Goal: Task Accomplishment & Management: Manage account settings

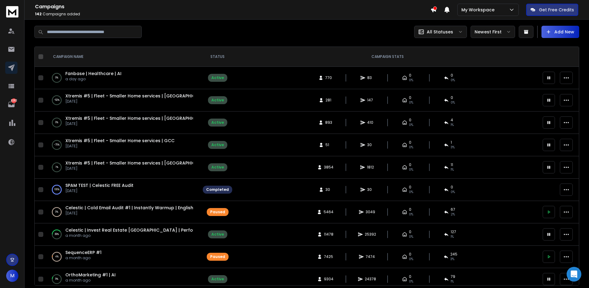
scroll to position [4, 0]
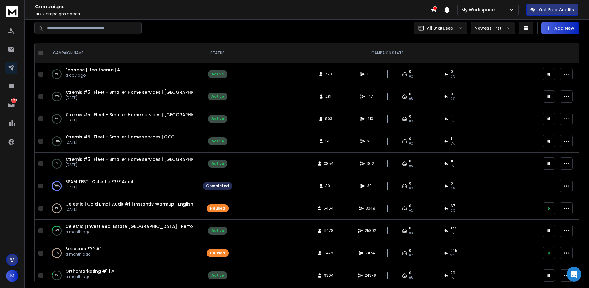
click at [157, 94] on span "Xtremis #5 | Fleet - Smaller Home services | [GEOGRAPHIC_DATA]" at bounding box center [139, 92] width 148 height 6
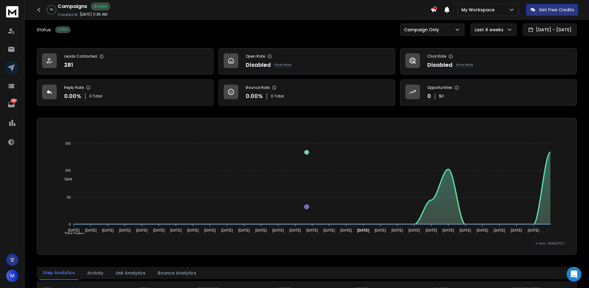
scroll to position [95, 0]
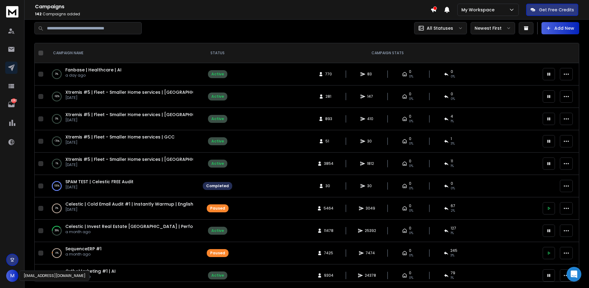
click at [11, 277] on span "M" at bounding box center [12, 276] width 12 height 12
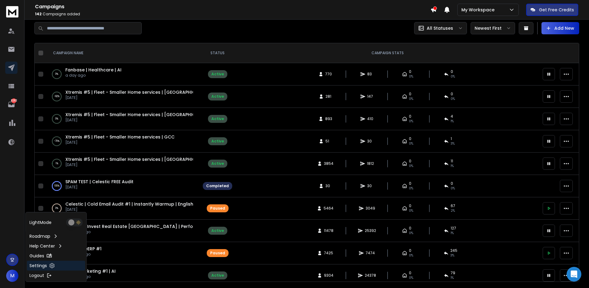
click at [30, 266] on p "Settings" at bounding box center [37, 266] width 17 height 6
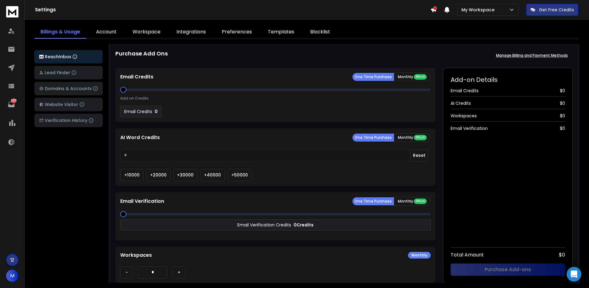
scroll to position [190, 0]
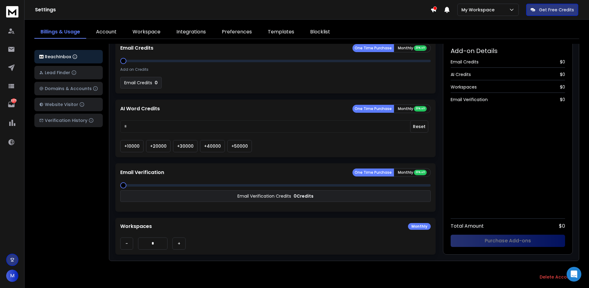
click at [188, 33] on link "Integrations" at bounding box center [191, 32] width 42 height 13
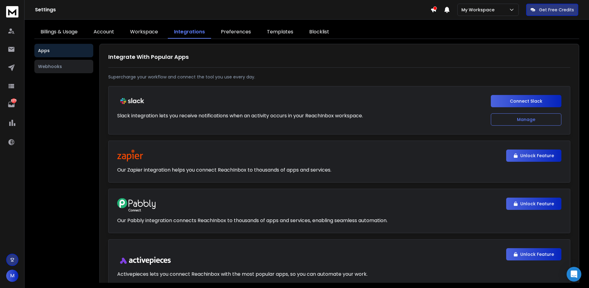
click at [83, 65] on button "Webhooks" at bounding box center [63, 66] width 59 height 13
click at [82, 52] on button "Apps" at bounding box center [63, 50] width 59 height 13
click at [135, 31] on link "Workspace" at bounding box center [144, 32] width 40 height 13
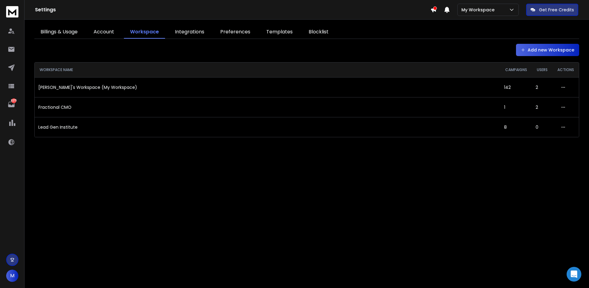
click at [114, 31] on link "Account" at bounding box center [103, 32] width 33 height 13
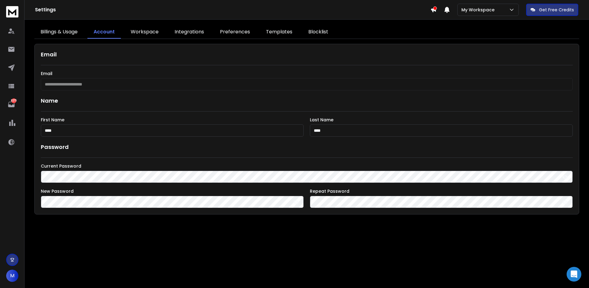
click at [61, 31] on link "Billings & Usage" at bounding box center [58, 32] width 49 height 13
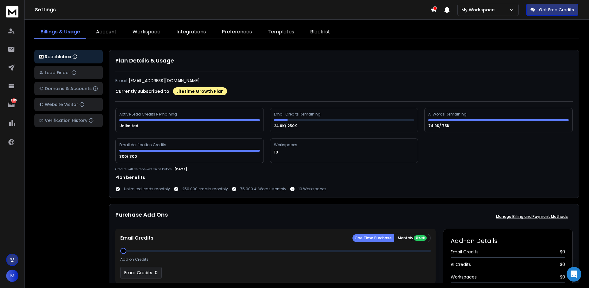
click at [12, 13] on img at bounding box center [12, 11] width 12 height 11
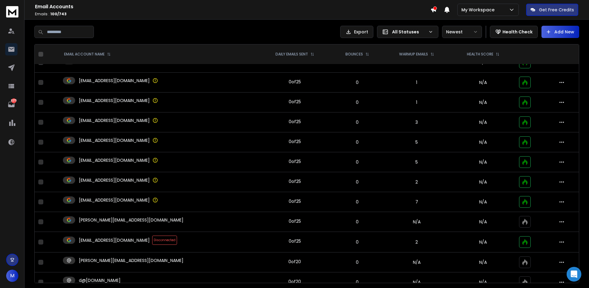
scroll to position [745, 0]
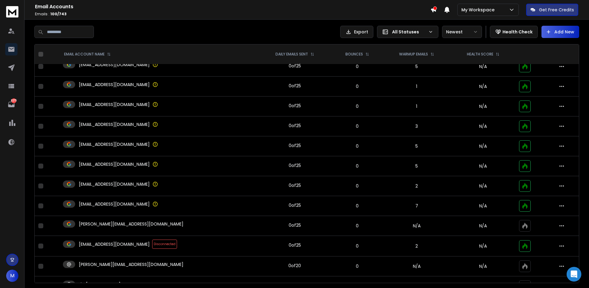
click at [204, 122] on div "vrasnoxlocates@gmail.com" at bounding box center [158, 124] width 191 height 7
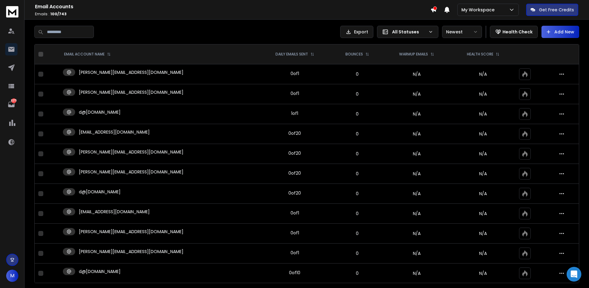
scroll to position [336, 0]
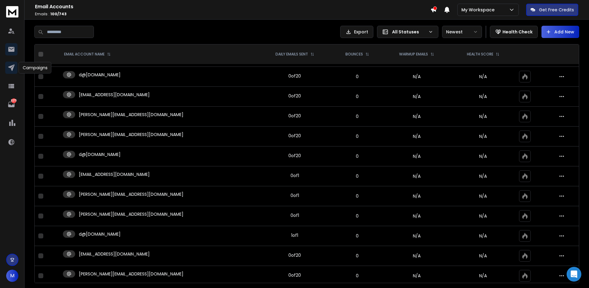
click at [10, 66] on icon at bounding box center [11, 67] width 7 height 7
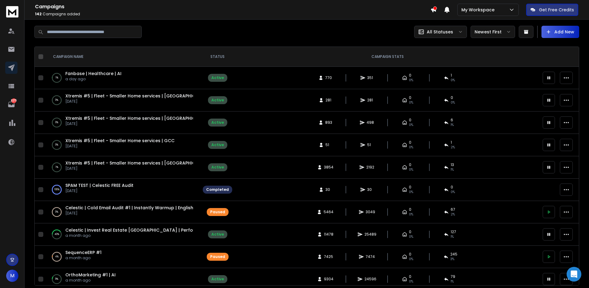
click at [57, 30] on input at bounding box center [87, 32] width 107 height 12
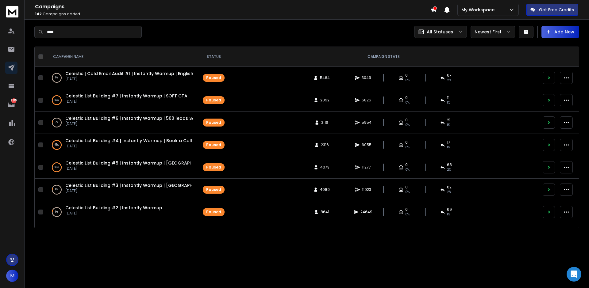
click at [61, 32] on input "****" at bounding box center [87, 32] width 107 height 12
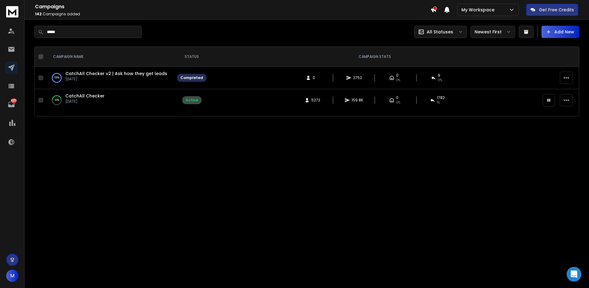
type input "*****"
click at [66, 96] on span "CatchAll Checker" at bounding box center [84, 96] width 39 height 6
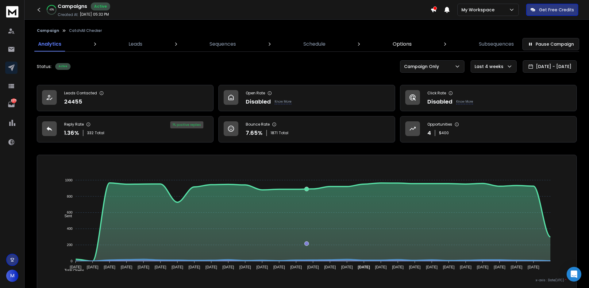
click at [405, 41] on p "Options" at bounding box center [401, 43] width 19 height 7
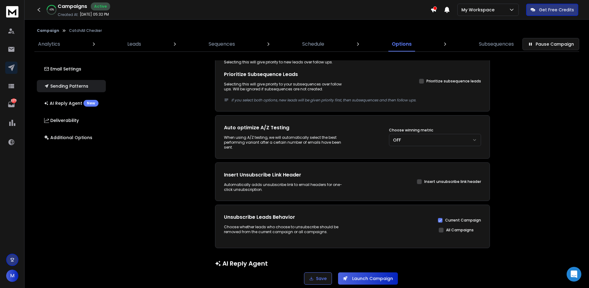
scroll to position [518, 0]
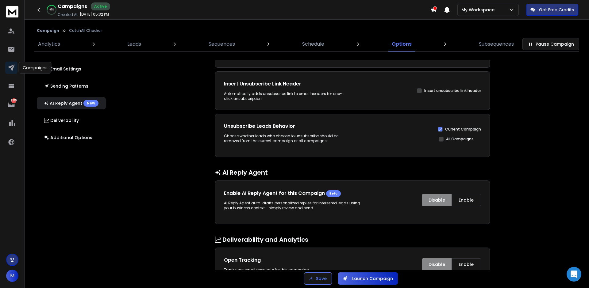
click at [15, 69] on icon at bounding box center [11, 67] width 7 height 7
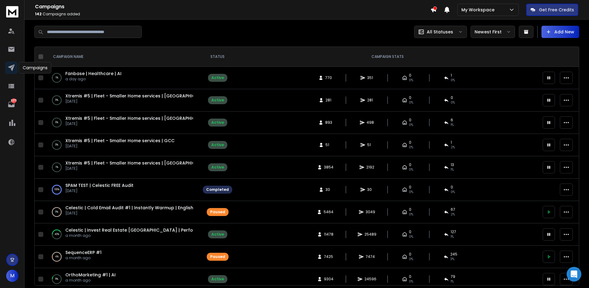
click at [240, 63] on th "CAMPAIGN STATS" at bounding box center [387, 57] width 303 height 20
click at [445, 63] on th "CAMPAIGN STATS" at bounding box center [387, 57] width 303 height 20
click at [362, 47] on div "CAMPAIGN NAME STATUS CAMPAIGN STATS 1 % Fanbase | Healthcare | AI a day ago Act…" at bounding box center [306, 166] width 545 height 239
click at [199, 56] on th "STATUS" at bounding box center [217, 57] width 37 height 20
